Goal: Navigation & Orientation: Find specific page/section

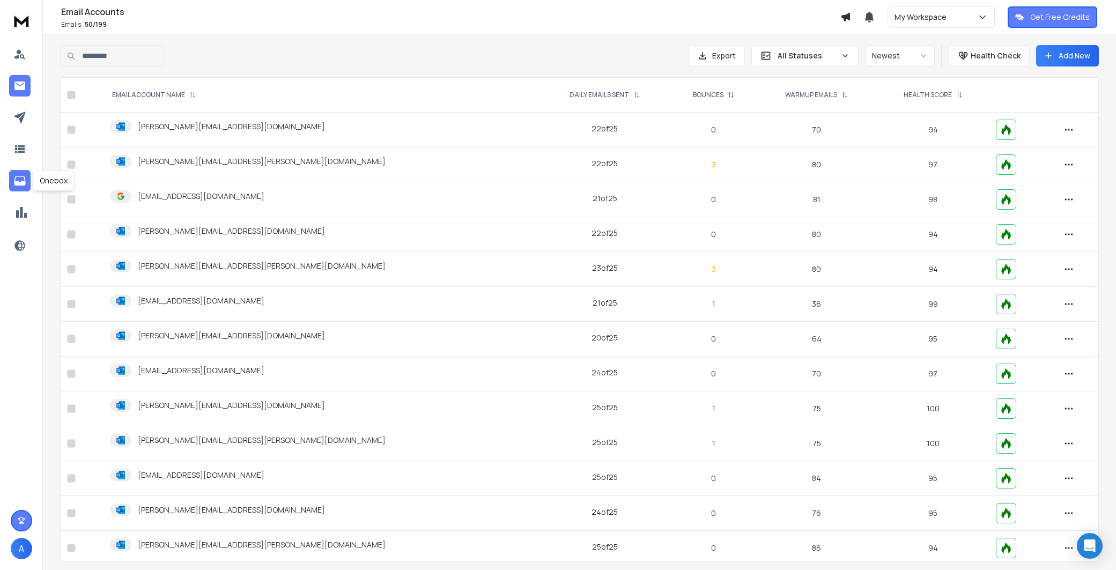
click at [18, 187] on link at bounding box center [19, 180] width 21 height 21
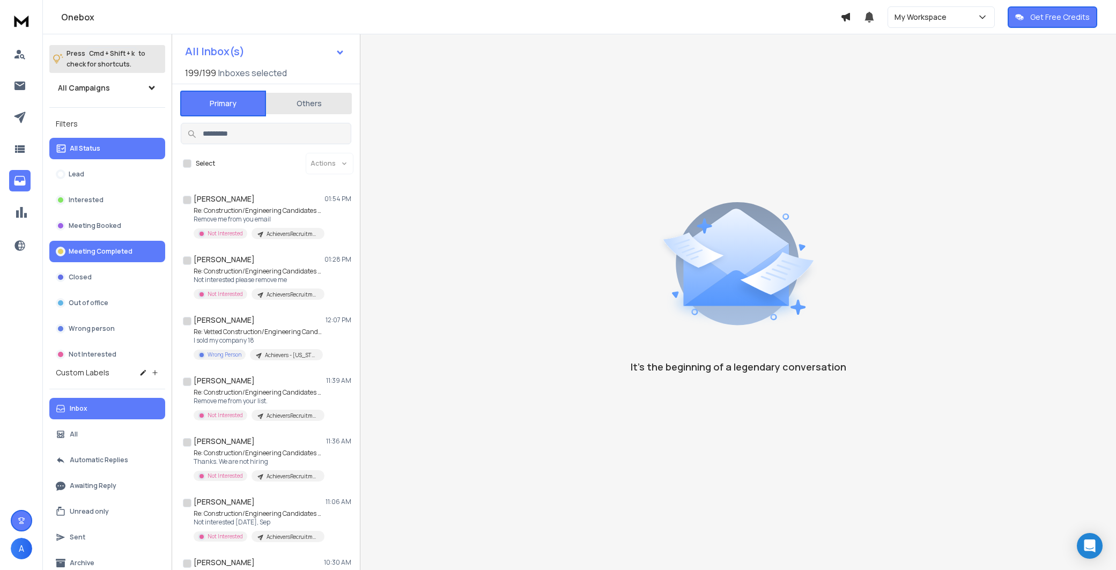
scroll to position [21, 0]
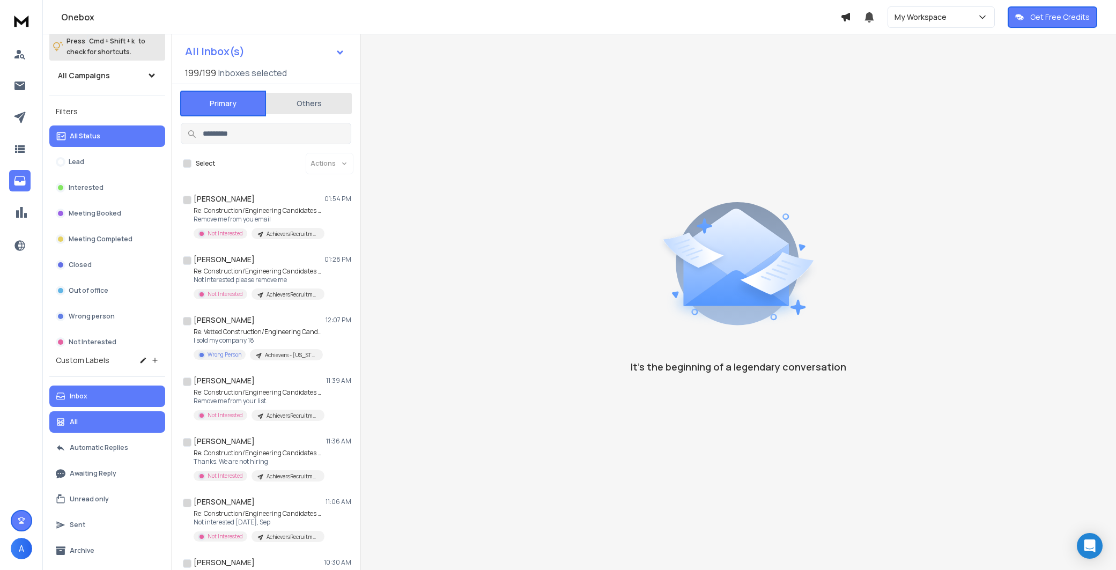
click at [101, 414] on button "All" at bounding box center [107, 421] width 116 height 21
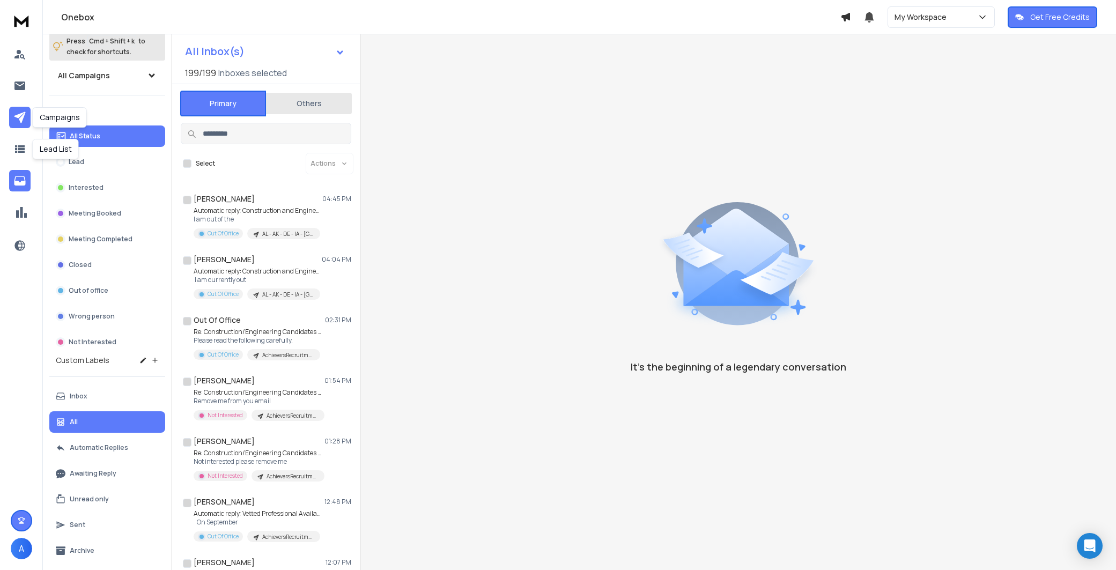
click at [19, 107] on link at bounding box center [19, 117] width 21 height 21
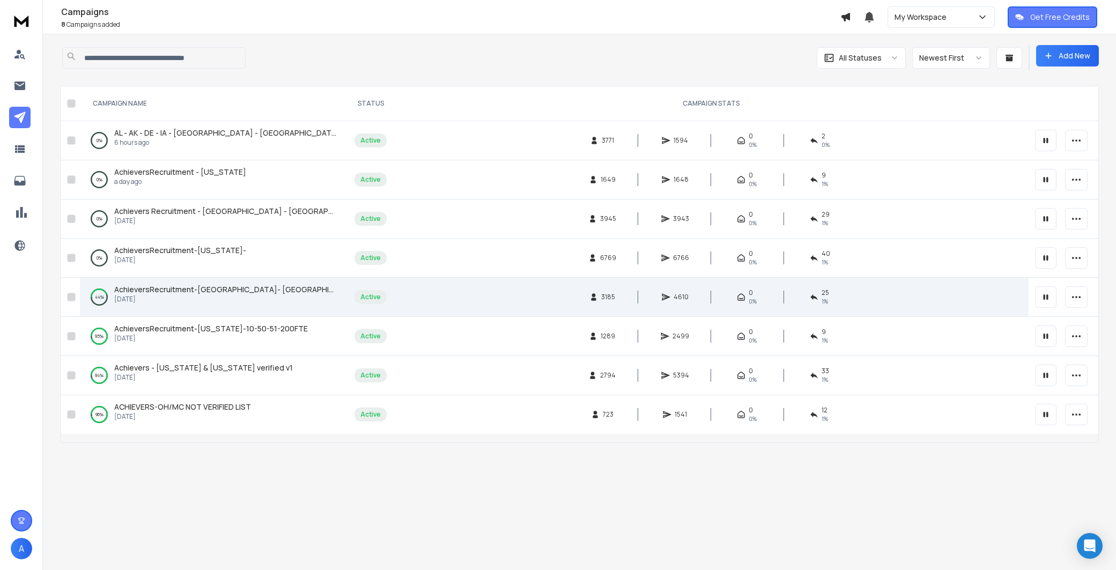
scroll to position [1, 0]
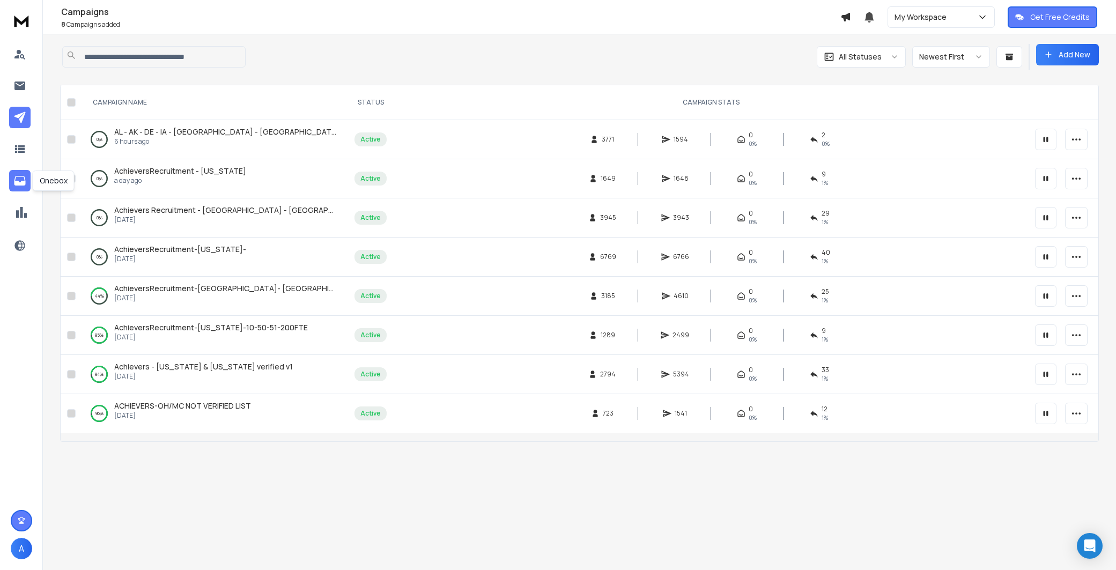
click at [19, 180] on icon at bounding box center [19, 180] width 13 height 13
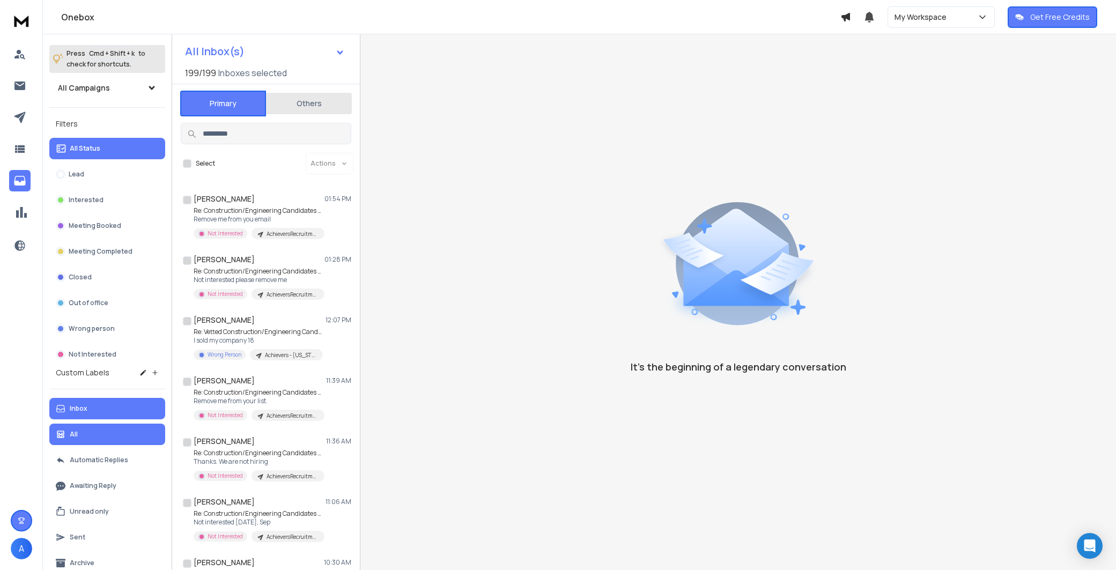
scroll to position [21, 0]
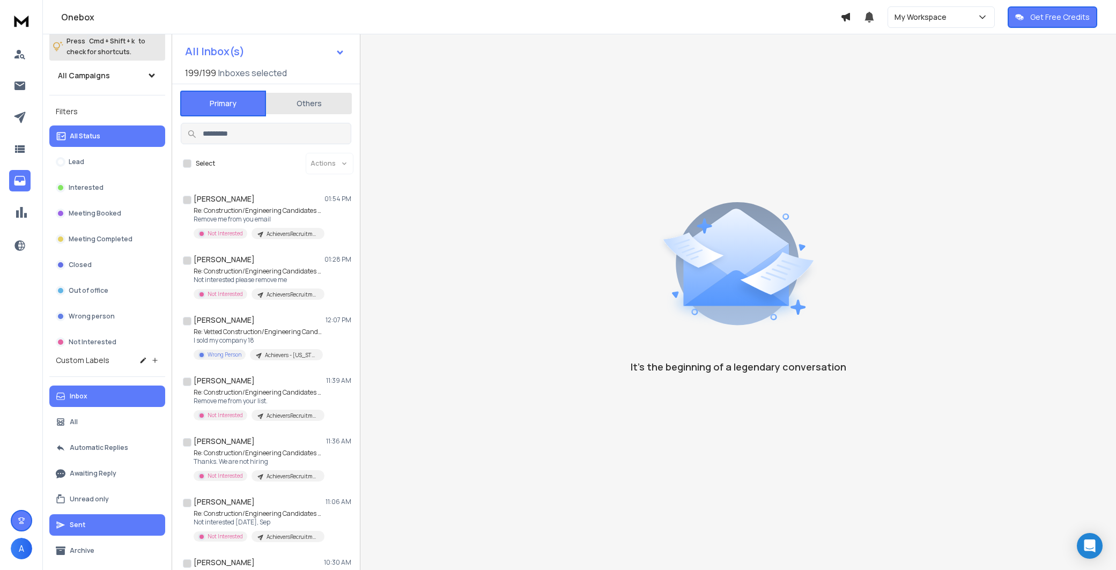
click at [98, 522] on button "Sent" at bounding box center [107, 524] width 116 height 21
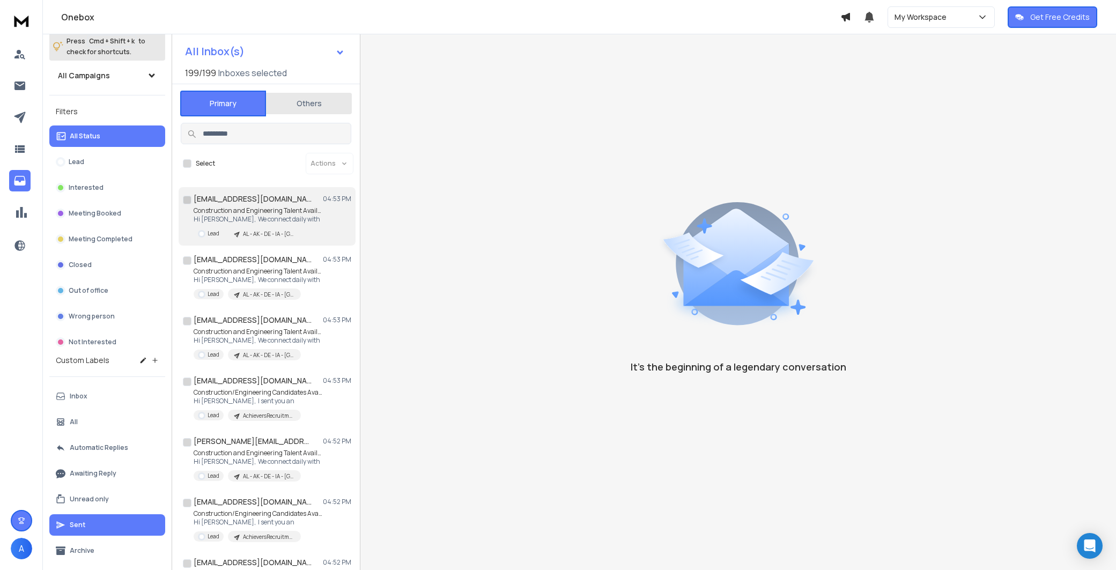
click at [231, 211] on p "Construction and Engineering Talent Available" at bounding box center [258, 210] width 129 height 9
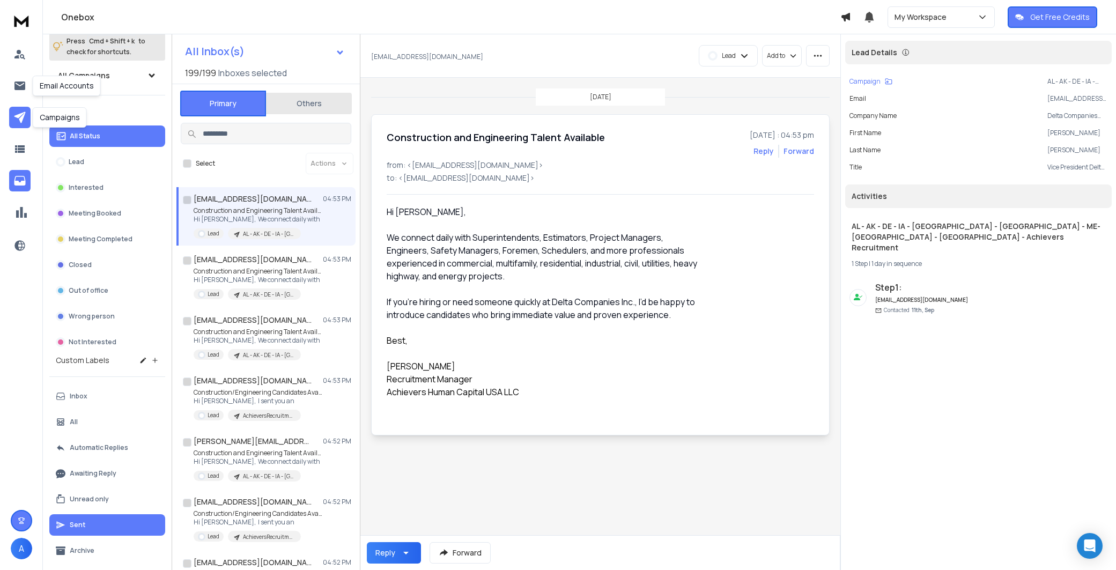
click at [18, 114] on icon at bounding box center [19, 117] width 11 height 11
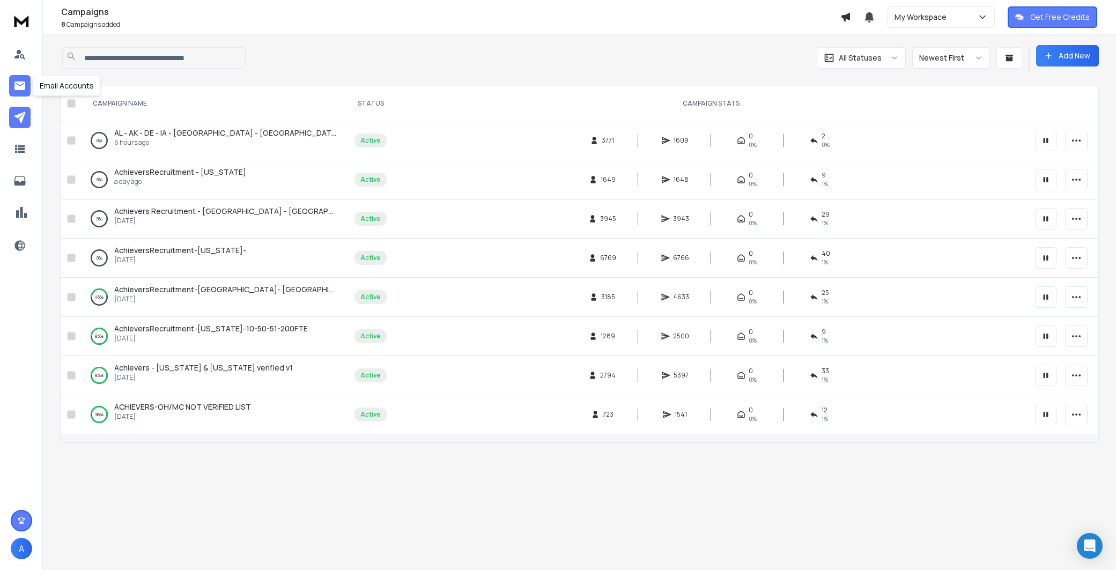
click at [15, 95] on link at bounding box center [19, 85] width 21 height 21
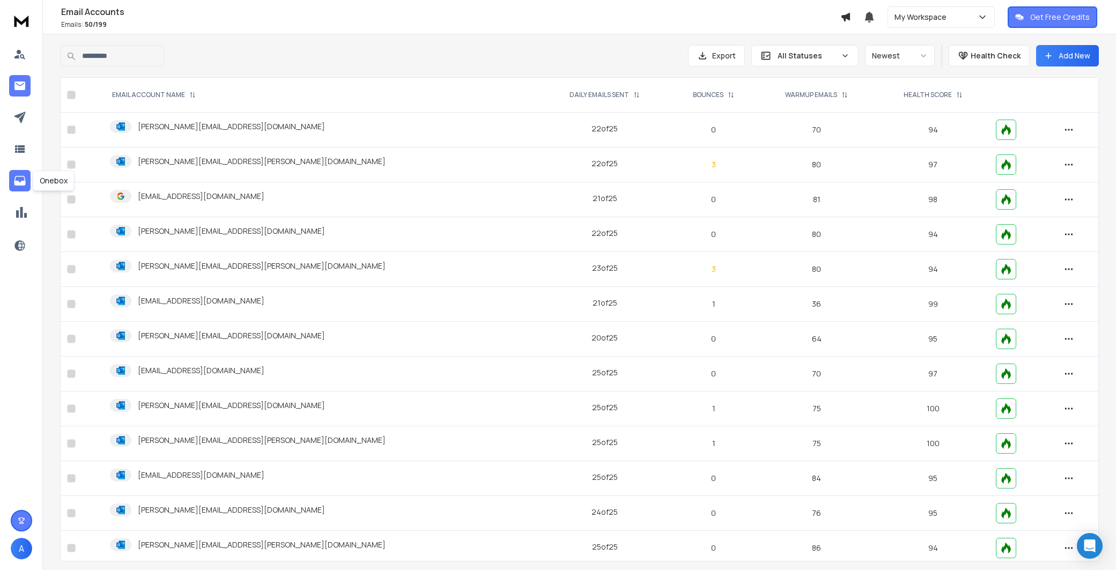
click at [18, 176] on icon at bounding box center [19, 180] width 13 height 13
